Goal: Task Accomplishment & Management: Manage account settings

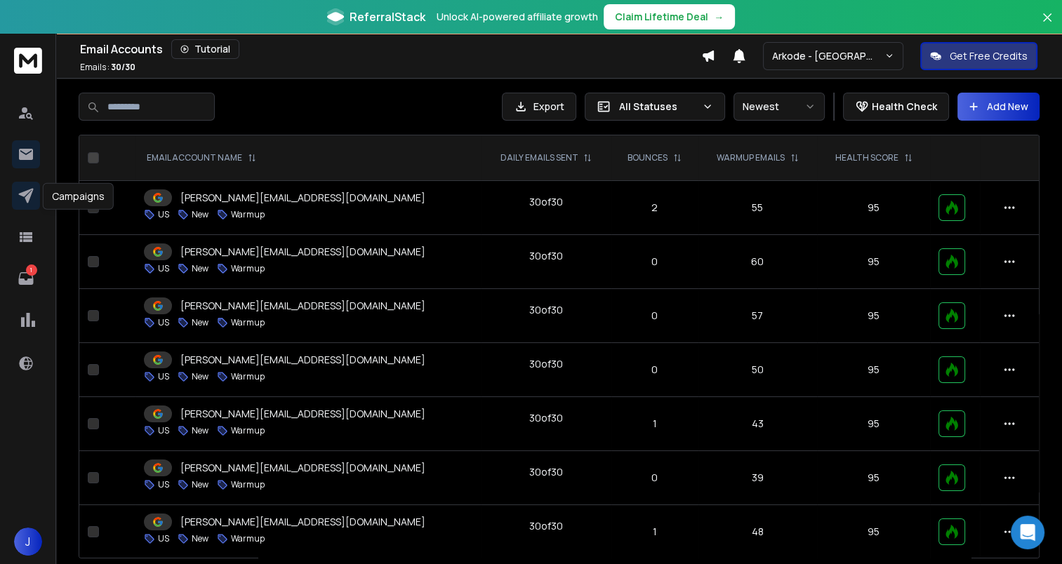
click at [26, 201] on icon at bounding box center [25, 196] width 15 height 15
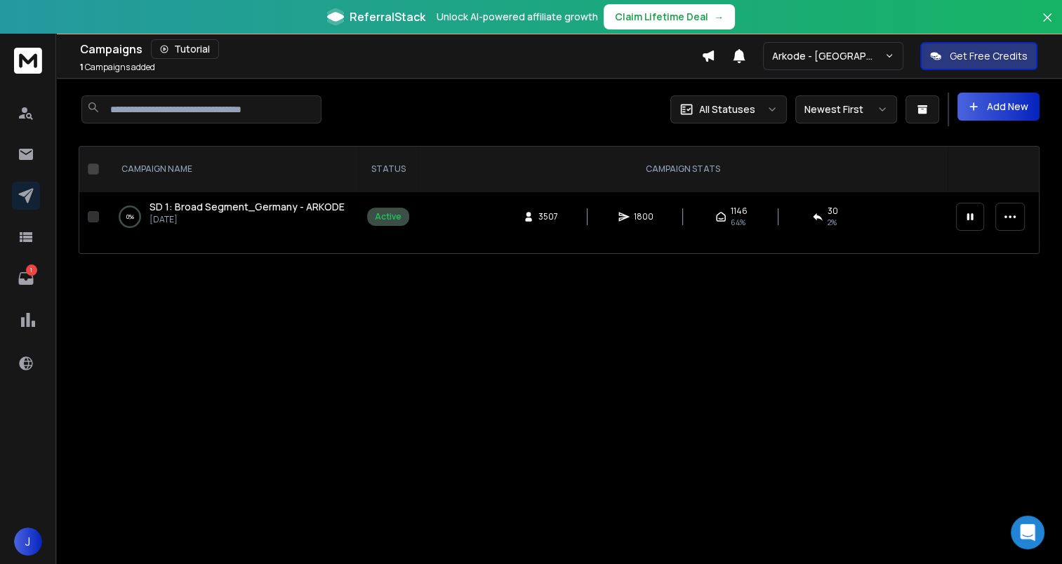
click at [232, 198] on td "0 % SD 1: Broad Segment_Germany - ARKODE 8 days ago" at bounding box center [232, 217] width 254 height 51
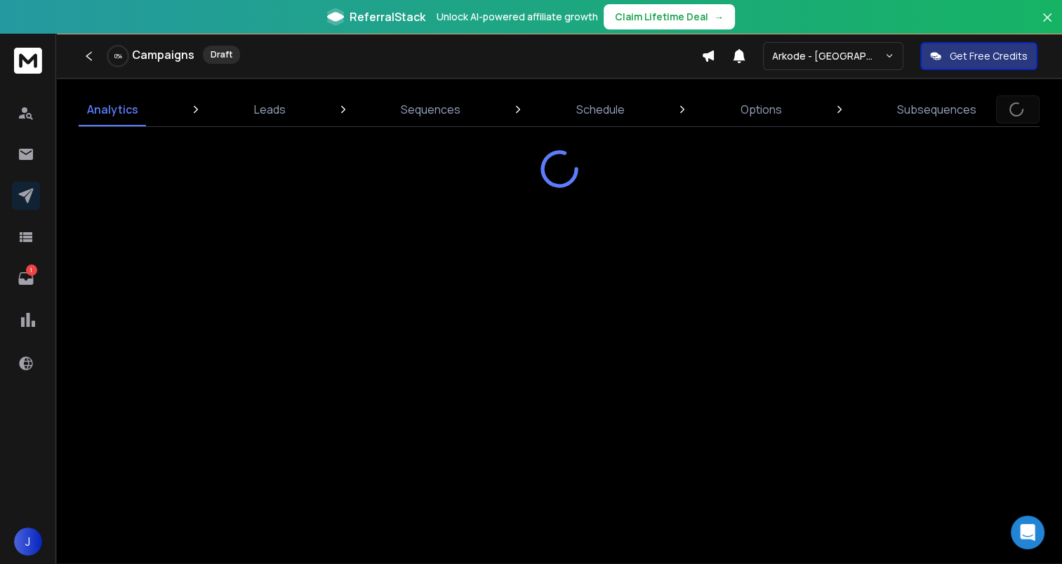
click at [238, 206] on div at bounding box center [559, 429] width 950 height 564
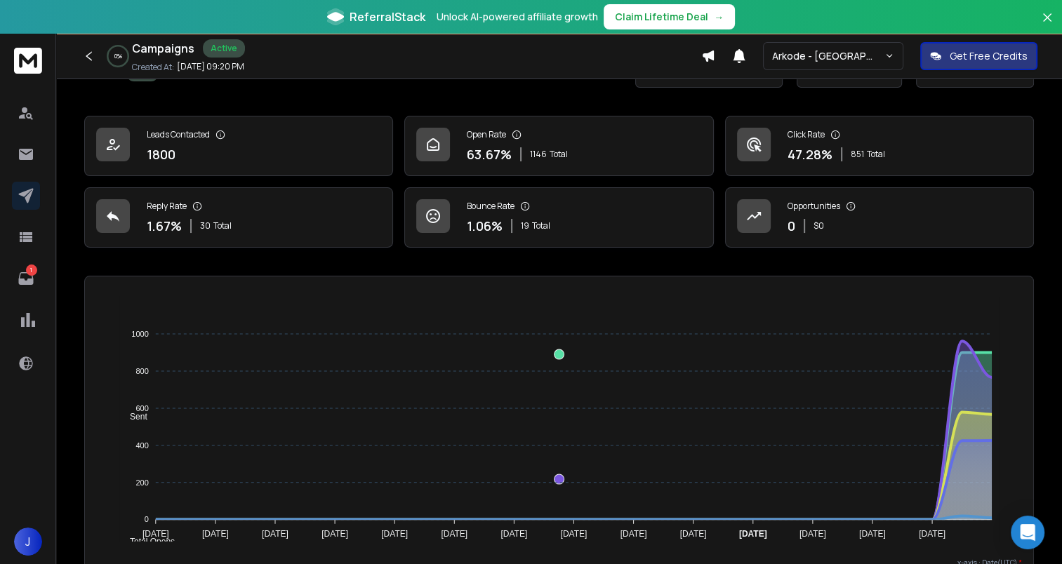
scroll to position [115, 0]
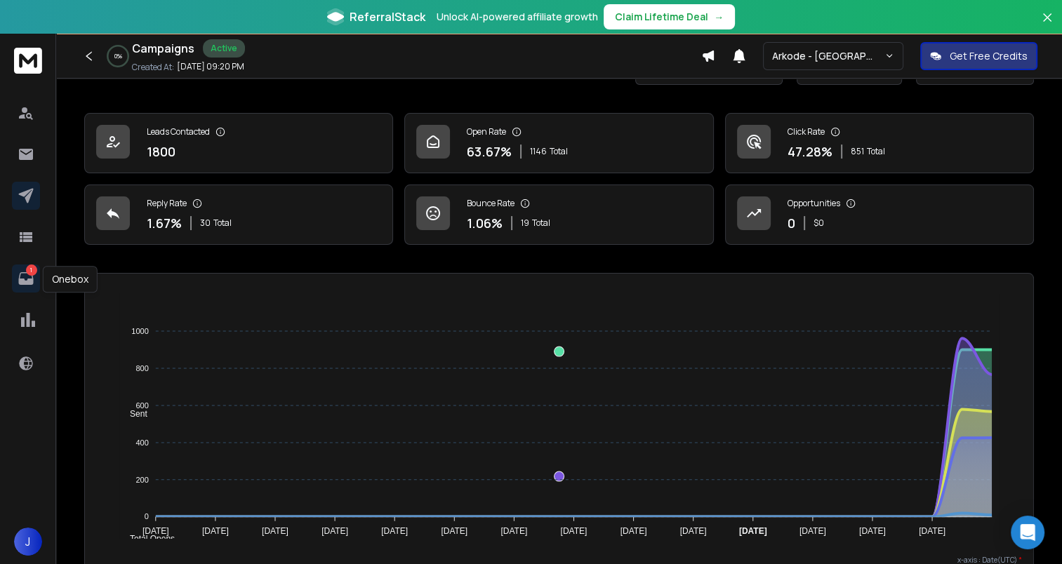
click at [22, 274] on icon at bounding box center [26, 278] width 17 height 17
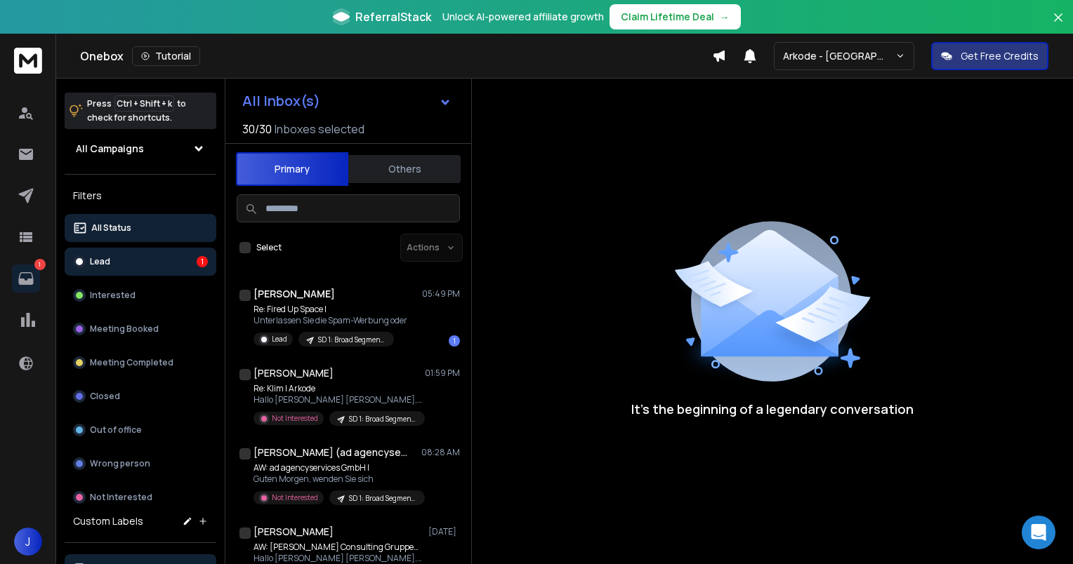
click at [135, 265] on button "Lead 1" at bounding box center [141, 262] width 152 height 28
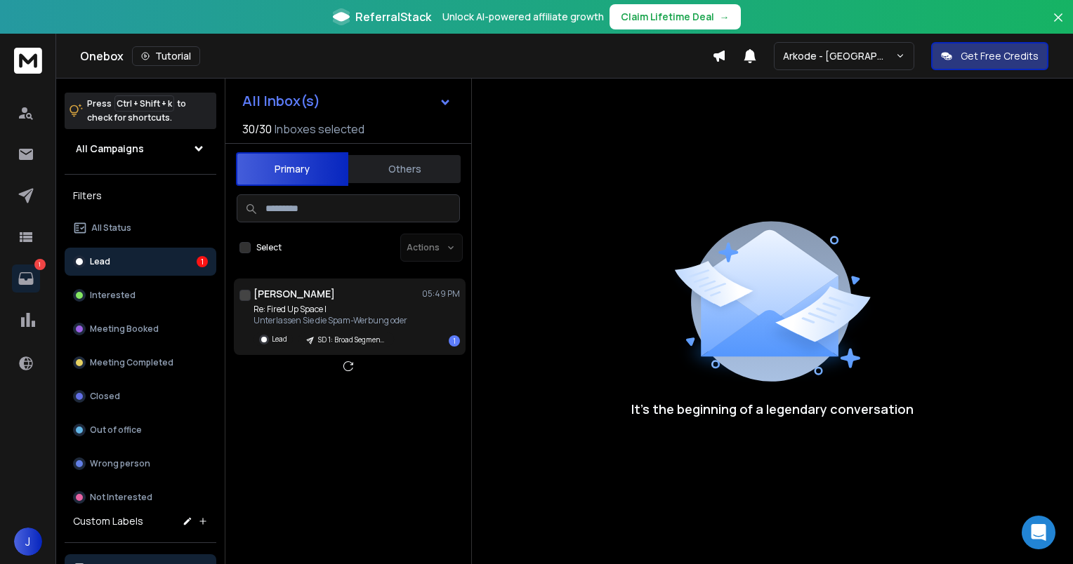
click at [316, 312] on p "Re: Fired Up Space |" at bounding box center [330, 309] width 154 height 11
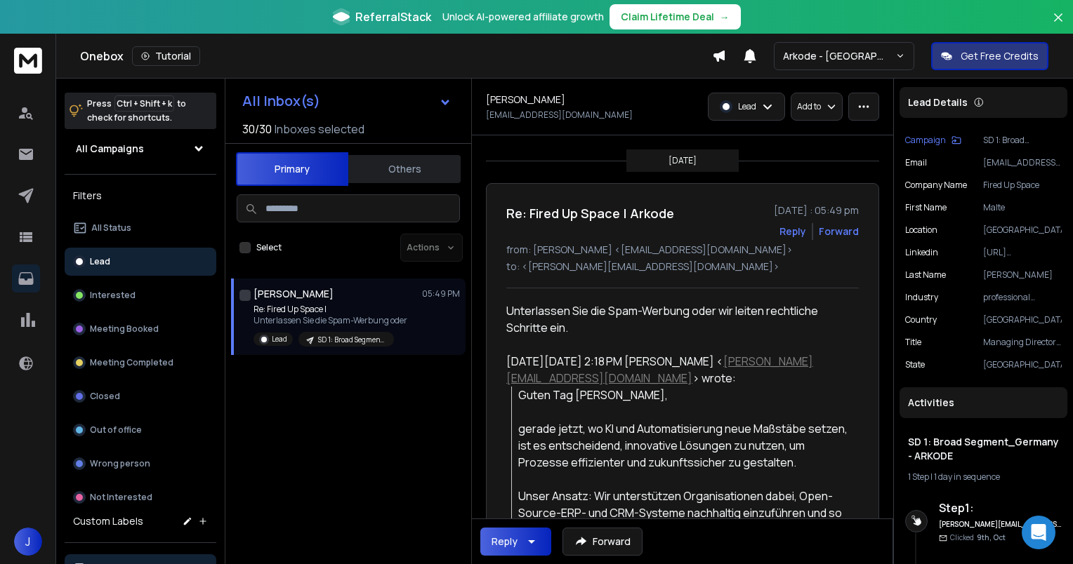
click at [777, 95] on div "Lead" at bounding box center [746, 106] width 76 height 27
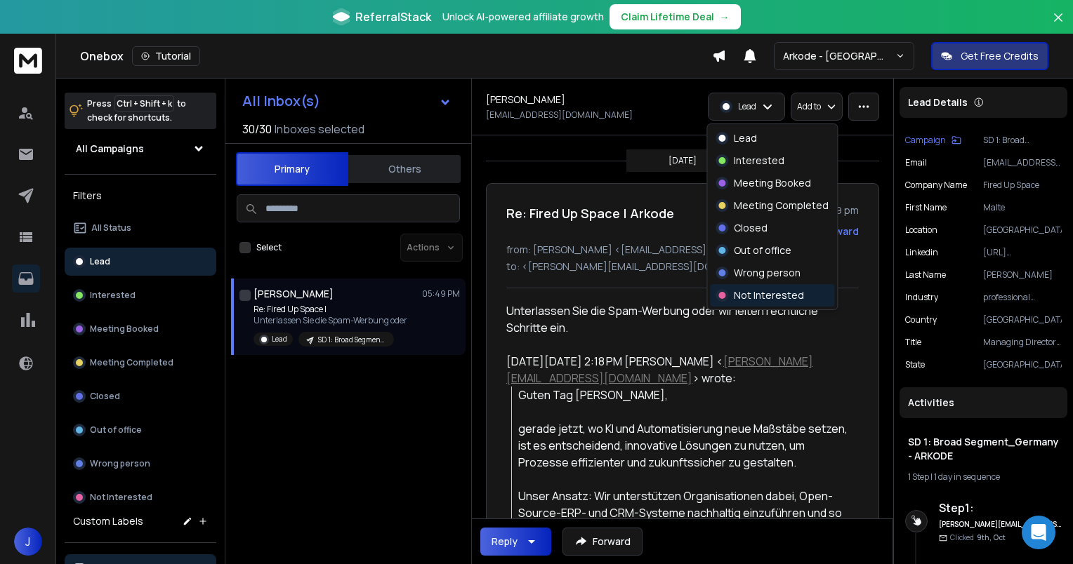
click at [783, 300] on p "Not Interested" at bounding box center [769, 296] width 70 height 14
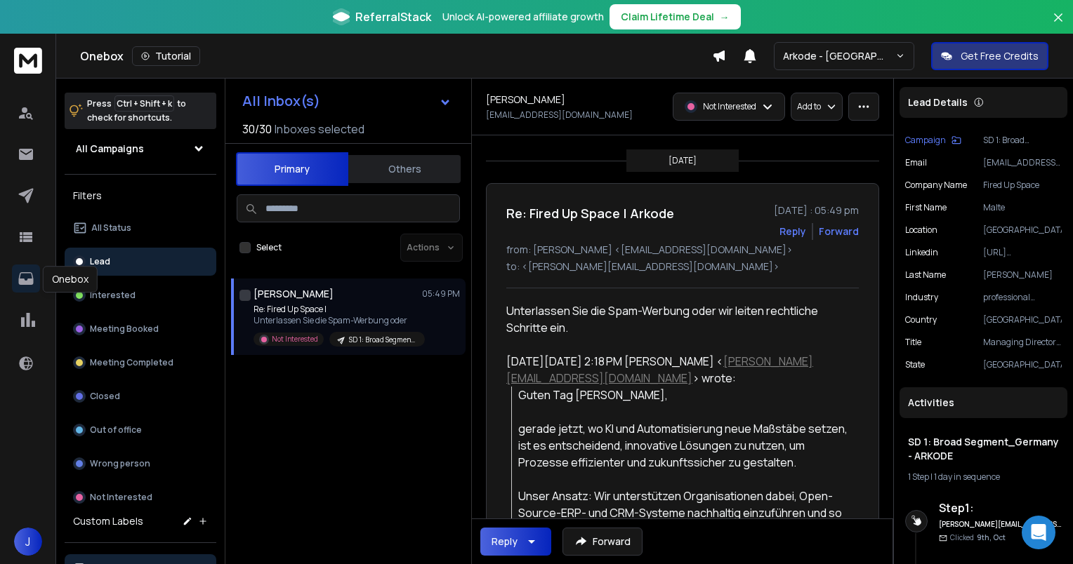
click at [25, 272] on icon at bounding box center [26, 278] width 17 height 17
click at [124, 234] on button "All Status" at bounding box center [141, 228] width 152 height 28
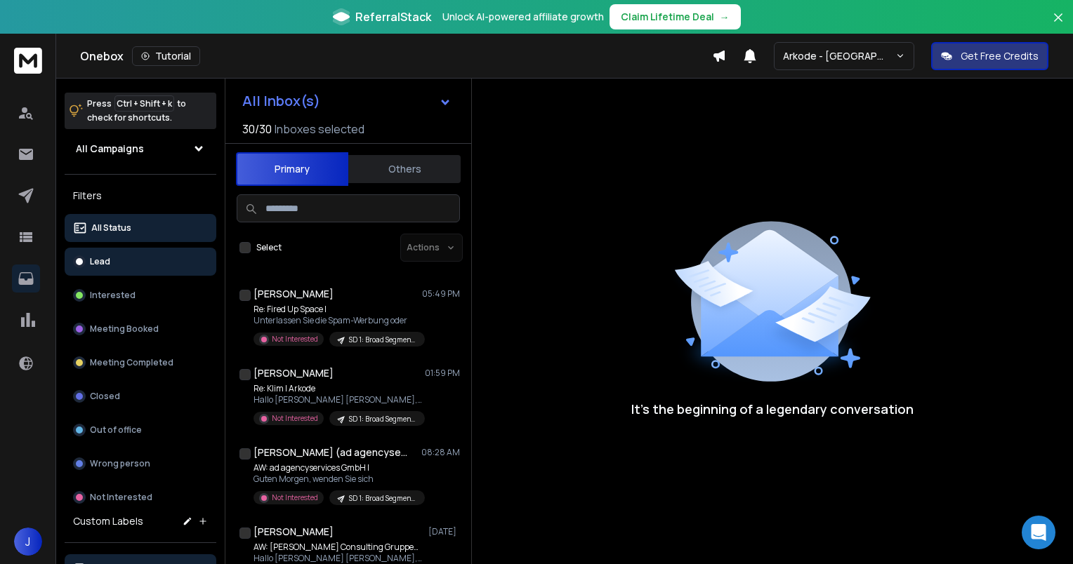
click at [118, 260] on button "Lead" at bounding box center [141, 262] width 152 height 28
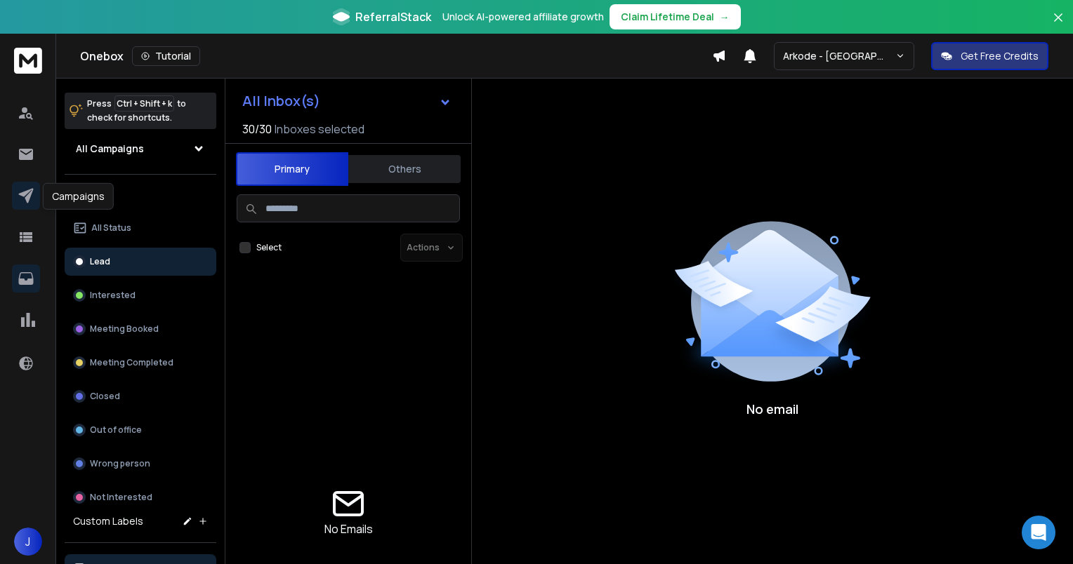
click at [27, 199] on icon at bounding box center [25, 196] width 15 height 15
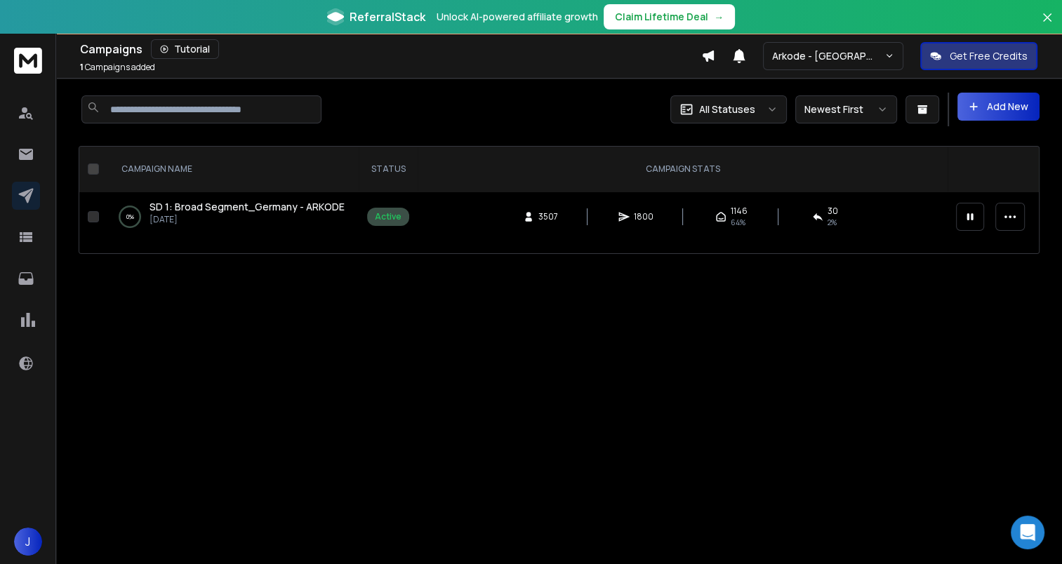
click at [265, 211] on span "SD 1: Broad Segment_Germany - ARKODE" at bounding box center [247, 206] width 195 height 13
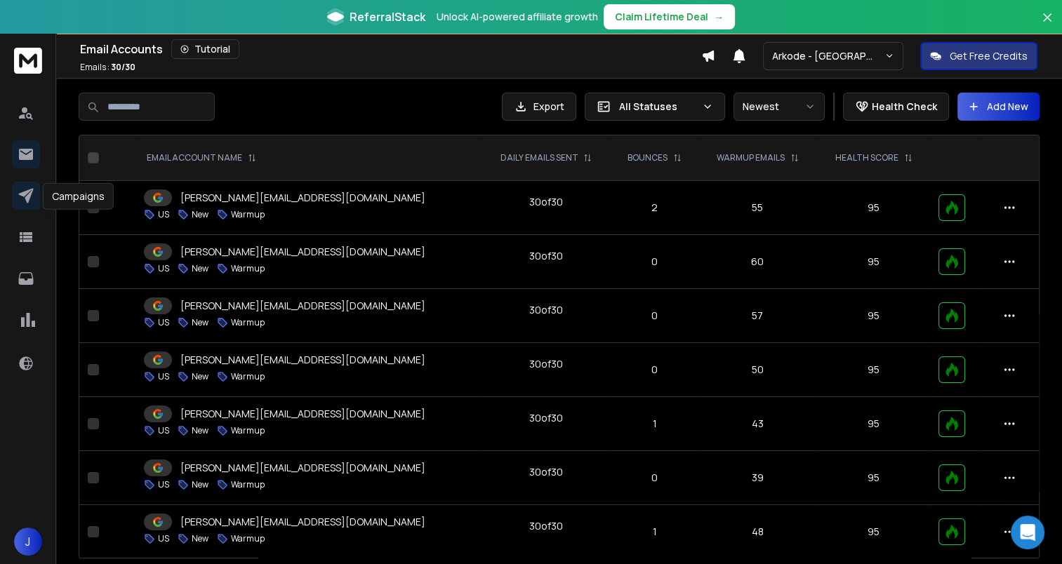
click at [25, 194] on icon at bounding box center [25, 196] width 15 height 15
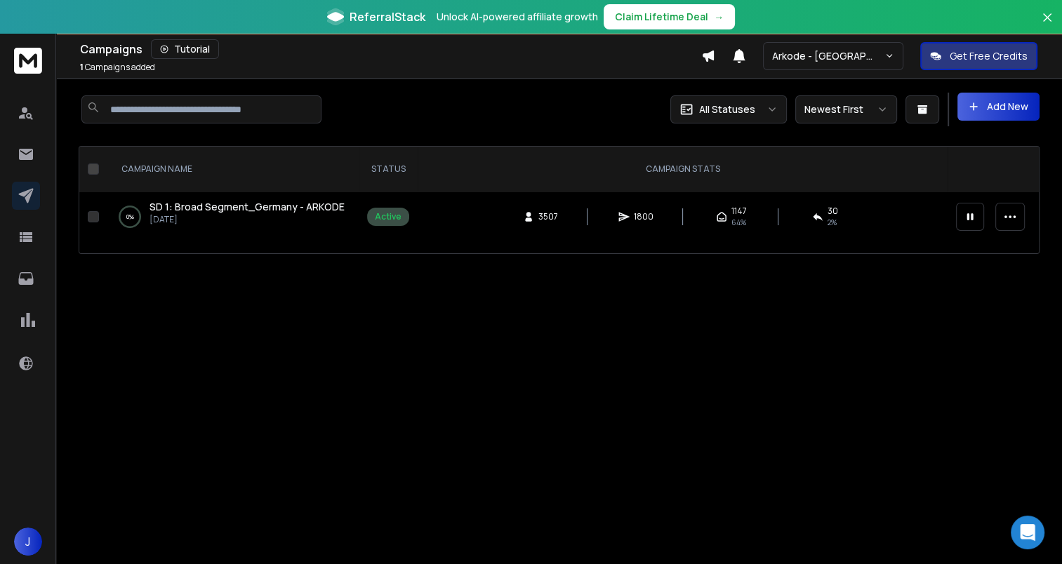
click at [998, 212] on button "button" at bounding box center [1009, 217] width 29 height 28
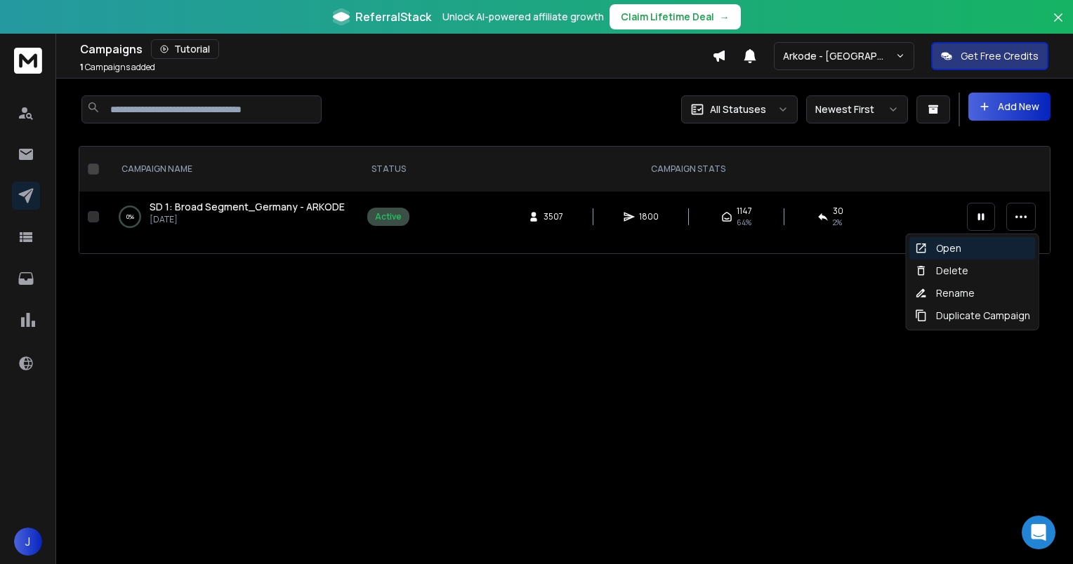
click at [925, 214] on div "3507 1800 1147 64 % 30 2 %" at bounding box center [688, 217] width 524 height 22
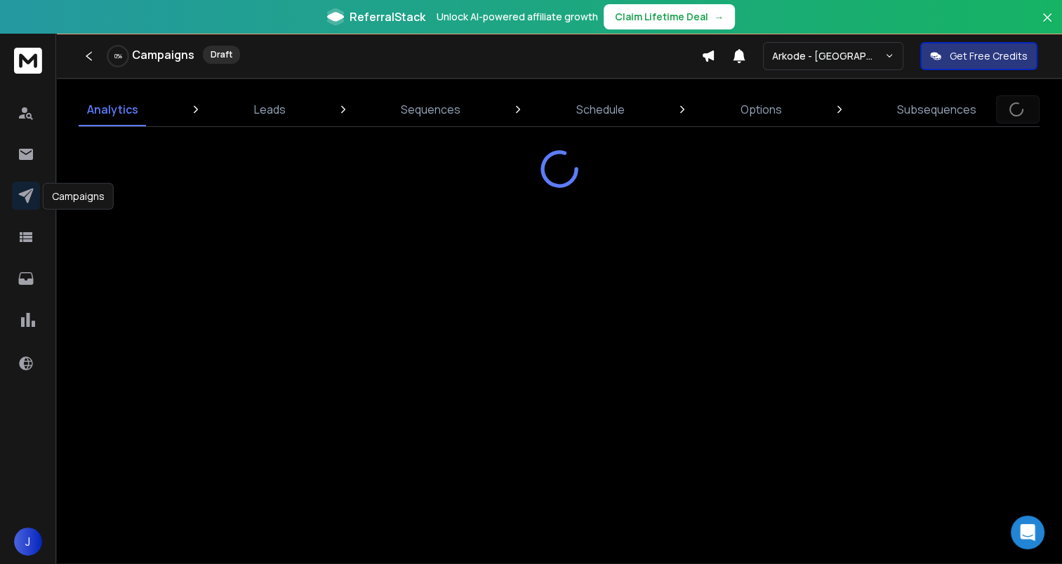
click at [27, 206] on link at bounding box center [26, 196] width 28 height 28
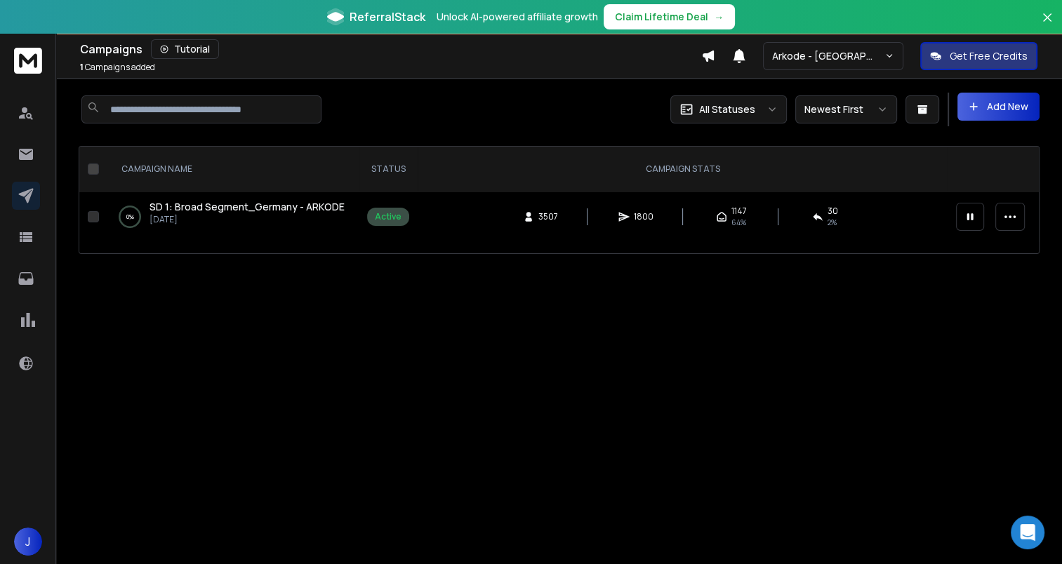
click at [1017, 219] on button "button" at bounding box center [1009, 217] width 29 height 28
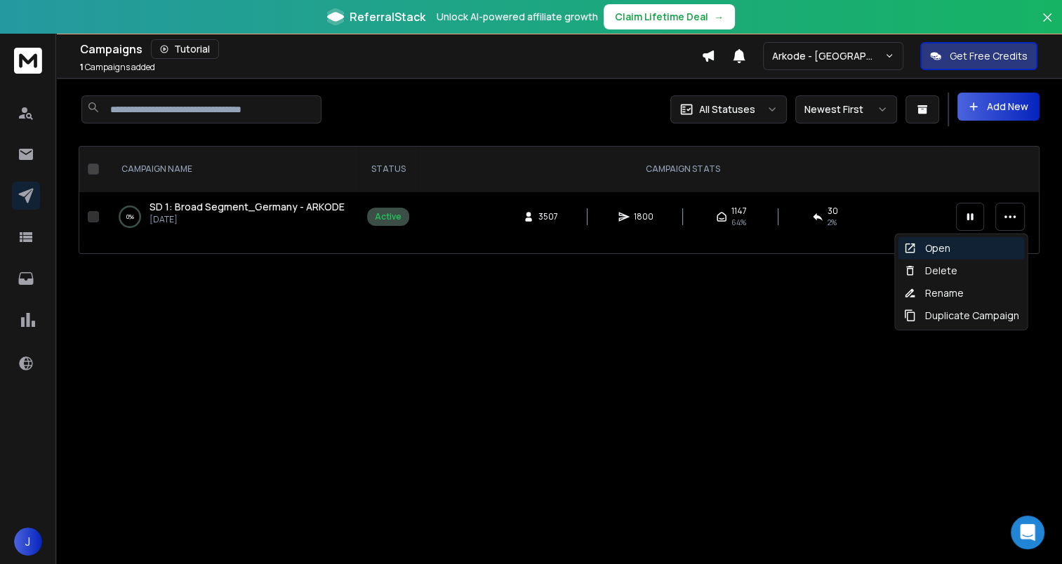
click at [935, 219] on div "3507 1800 1147 64 % 30 2 %" at bounding box center [682, 217] width 513 height 22
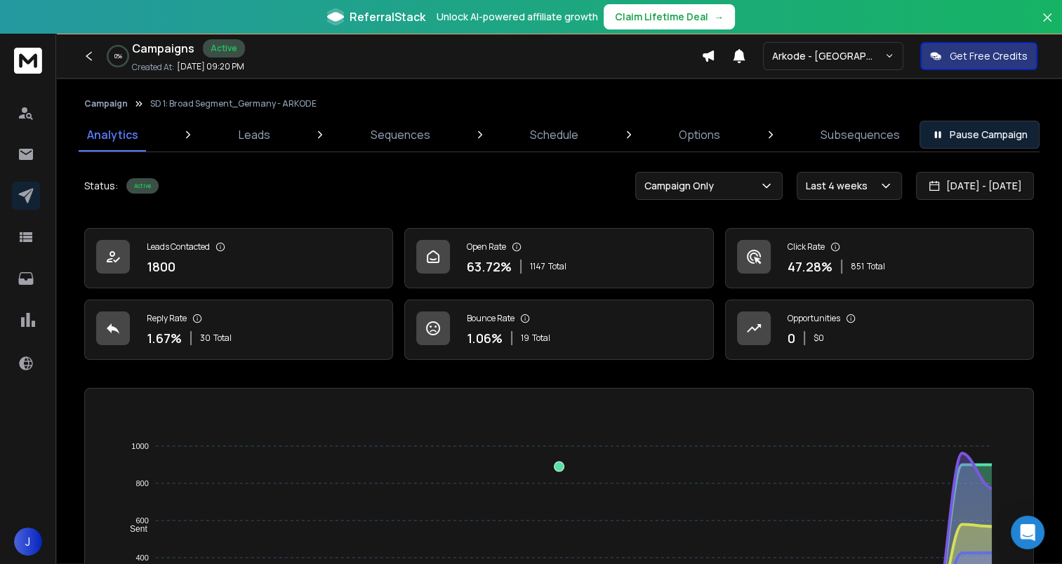
click at [984, 140] on button "Pause Campaign" at bounding box center [980, 135] width 120 height 28
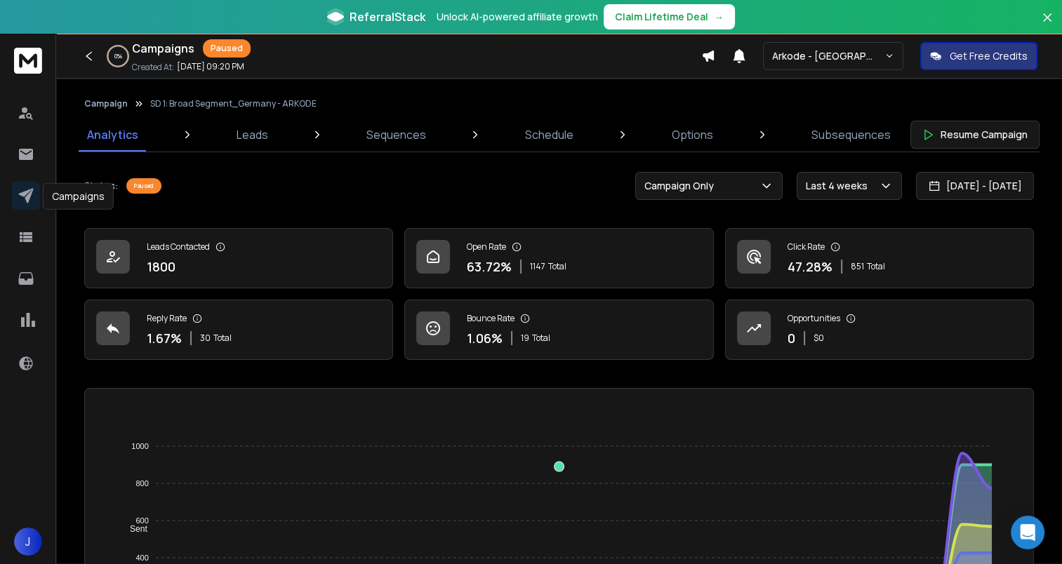
click at [29, 193] on icon at bounding box center [26, 195] width 17 height 17
